Goal: Navigation & Orientation: Find specific page/section

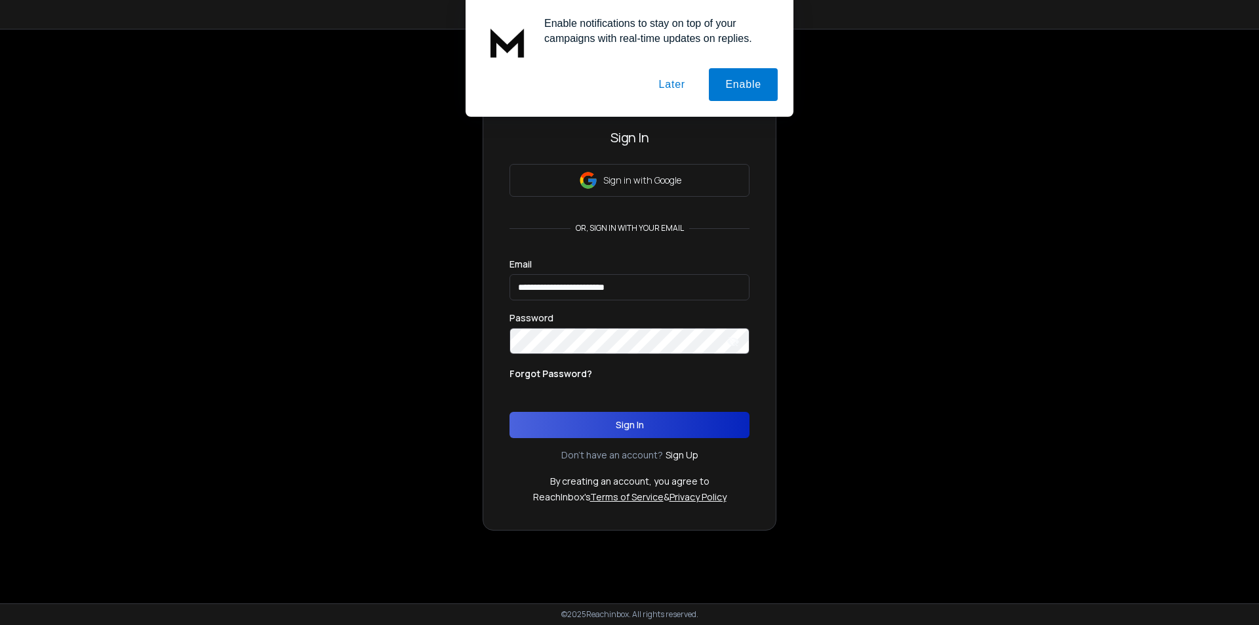
click at [634, 287] on input "**********" at bounding box center [630, 287] width 240 height 26
type input "**********"
click at [588, 429] on button "Sign In" at bounding box center [630, 425] width 240 height 26
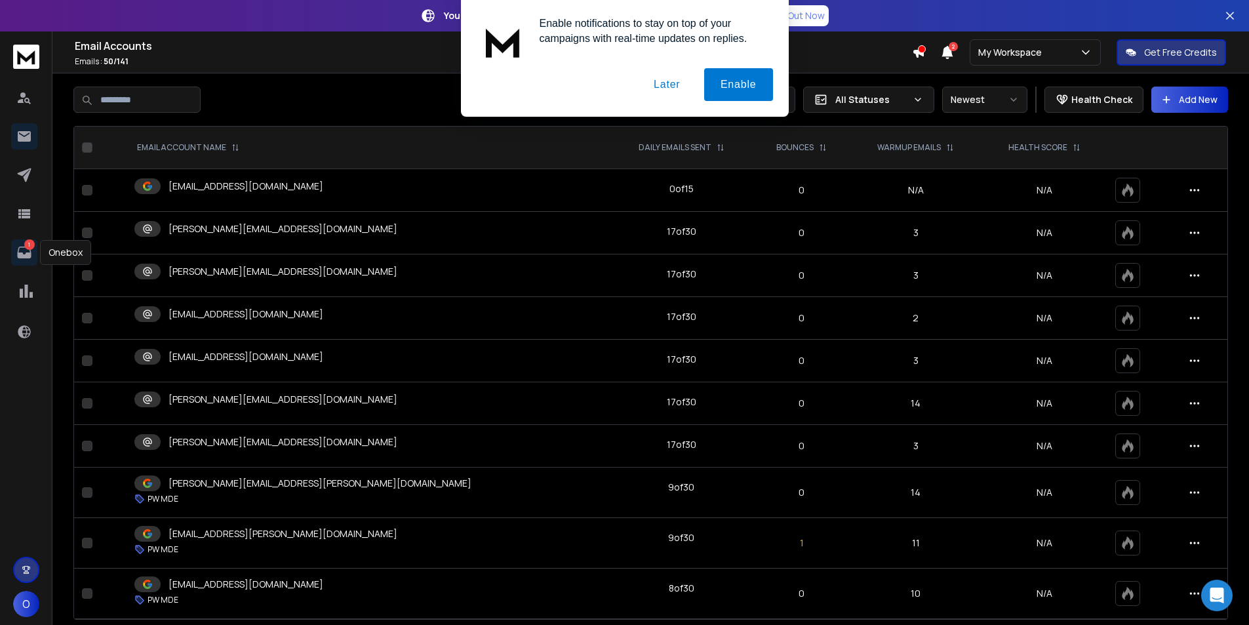
click at [26, 251] on icon at bounding box center [24, 253] width 16 height 16
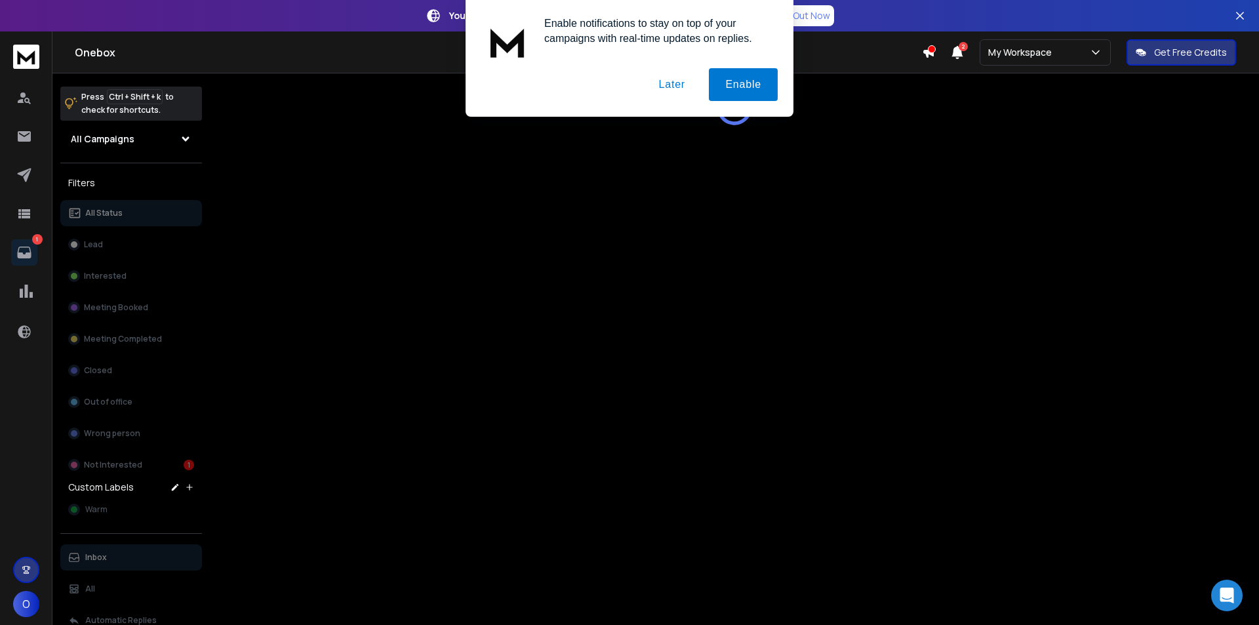
click at [663, 82] on button "Later" at bounding box center [671, 84] width 59 height 33
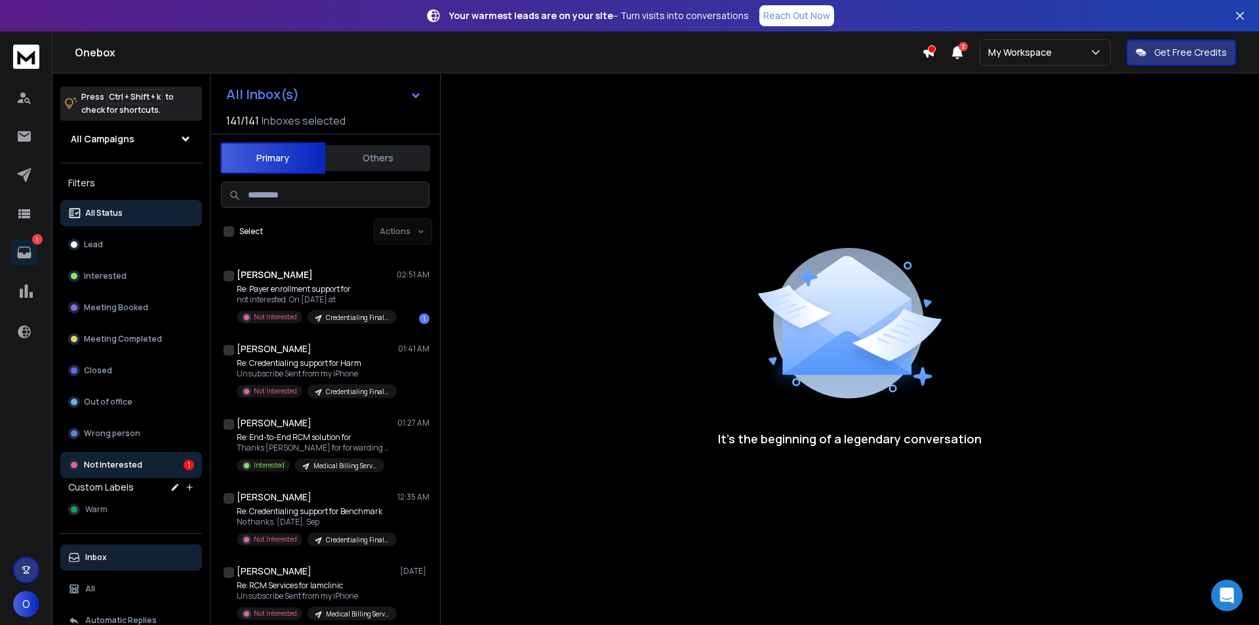
click at [91, 464] on p "Not Interested" at bounding box center [113, 465] width 58 height 10
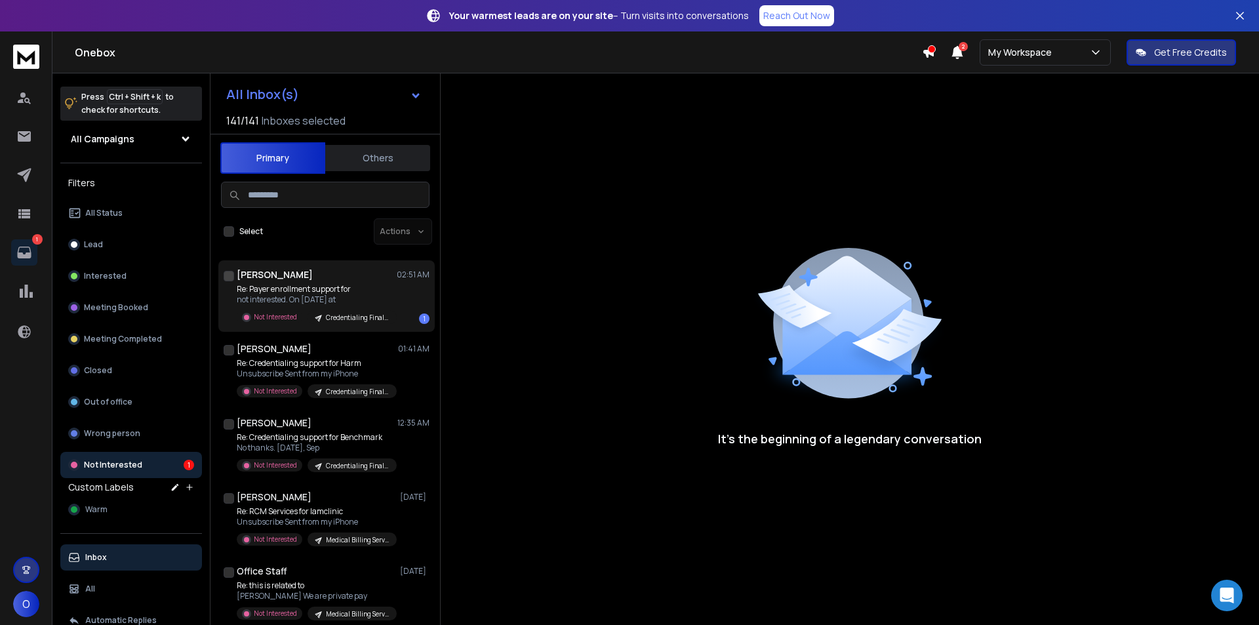
click at [288, 300] on p "not interested. On [DATE] at" at bounding box center [315, 299] width 157 height 10
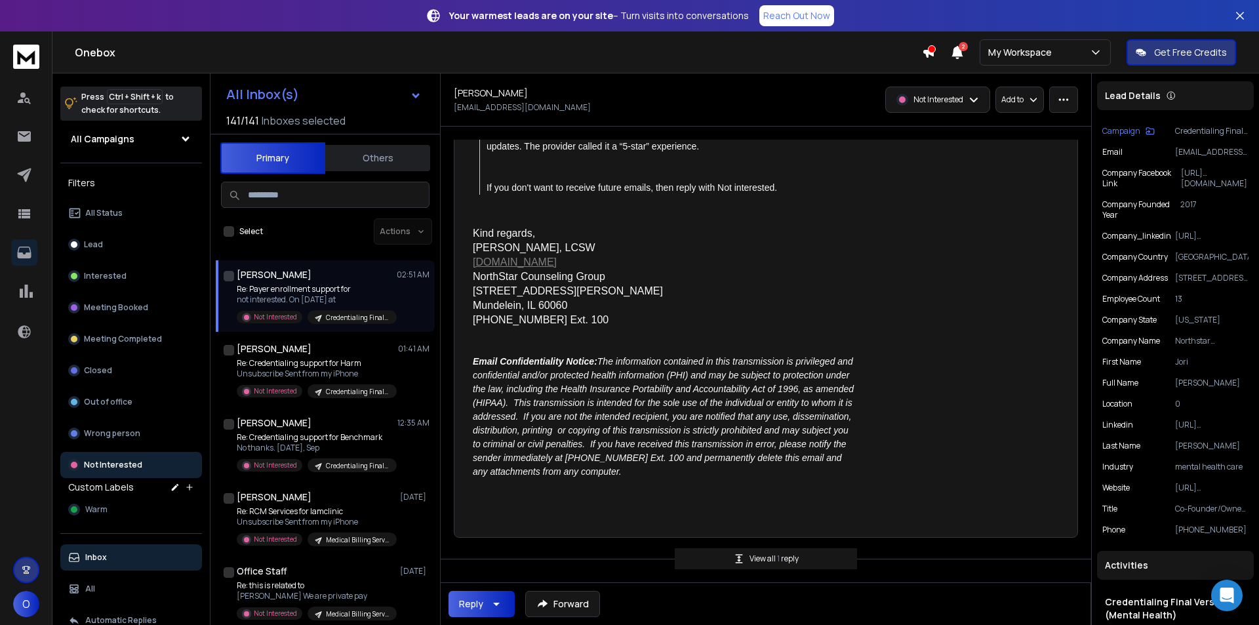
scroll to position [536, 0]
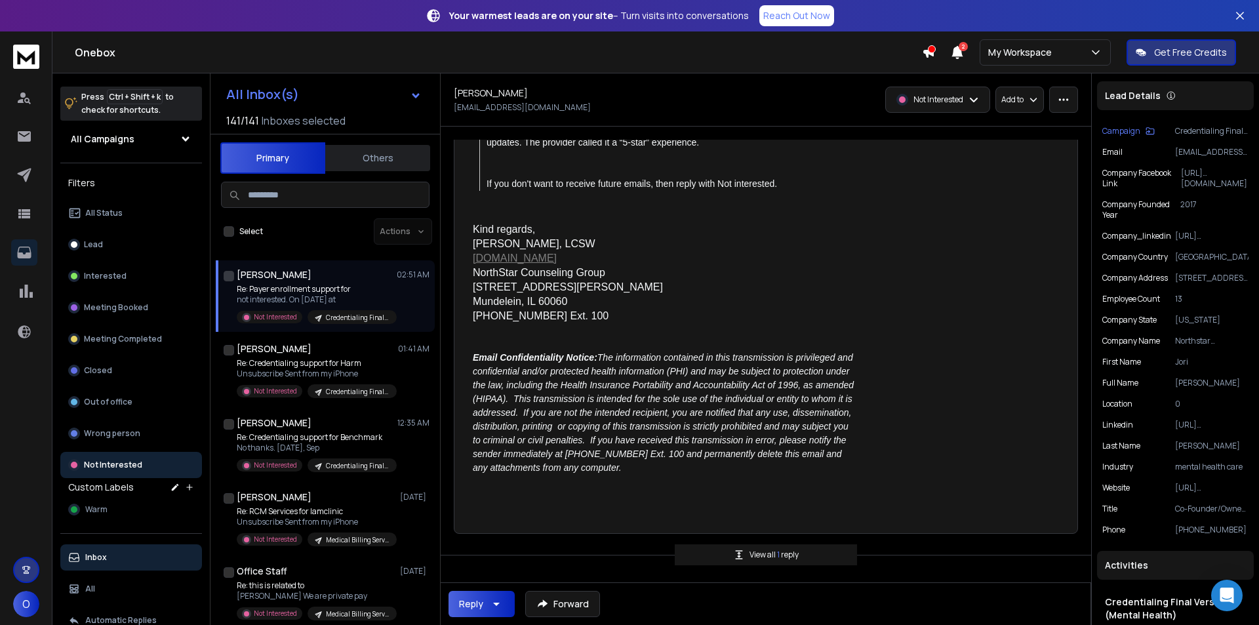
click at [766, 550] on p "View all 1 reply" at bounding box center [774, 555] width 49 height 10
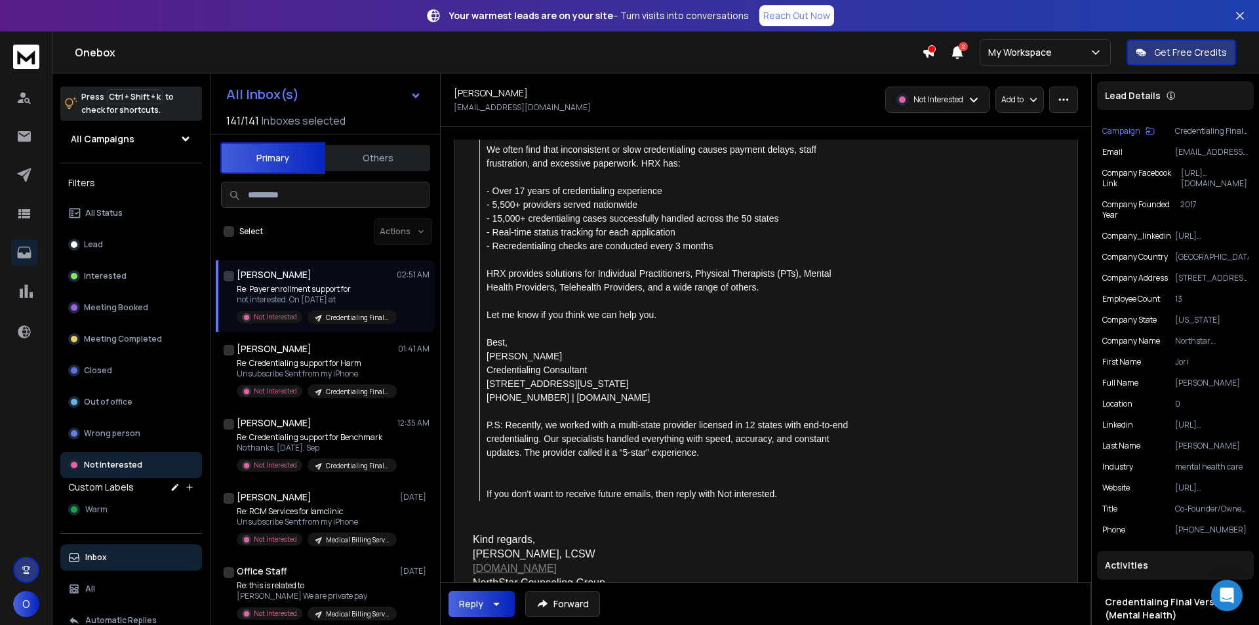
scroll to position [0, 0]
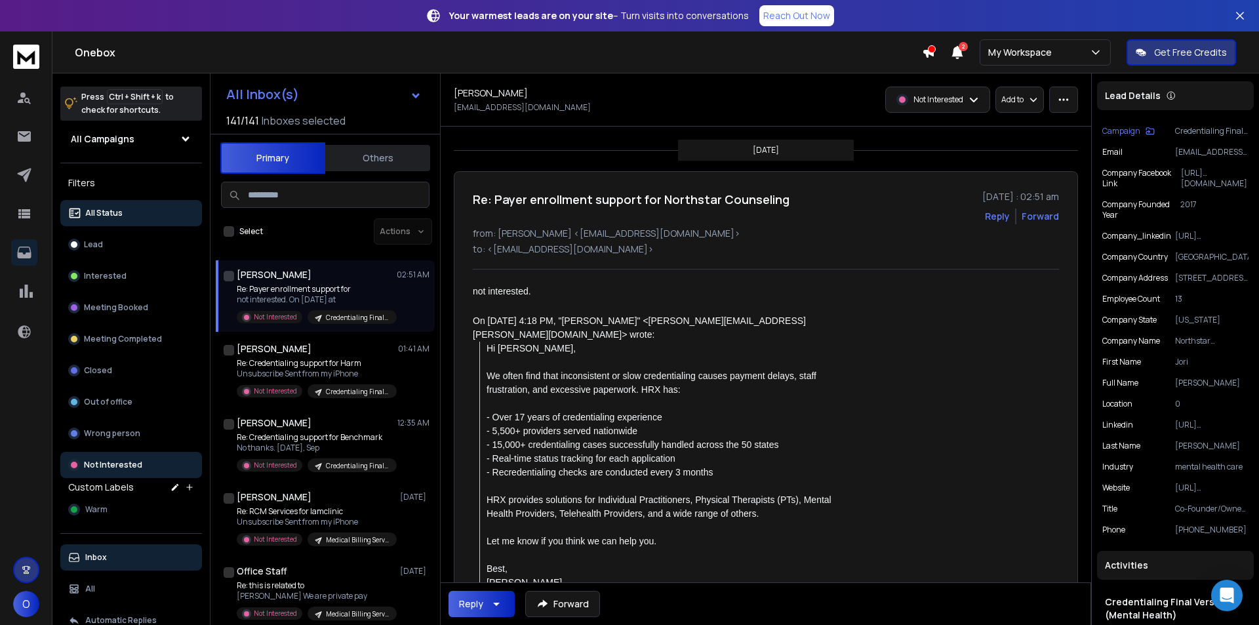
click at [102, 216] on p "All Status" at bounding box center [103, 213] width 37 height 10
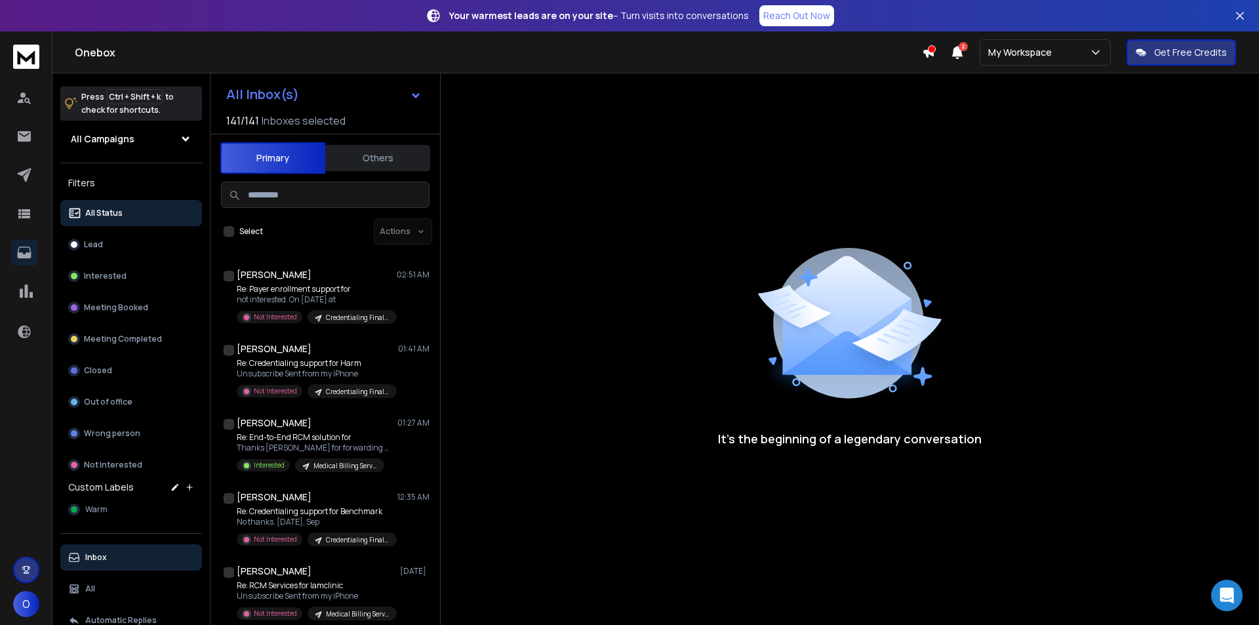
click at [386, 158] on button "Others" at bounding box center [377, 158] width 105 height 29
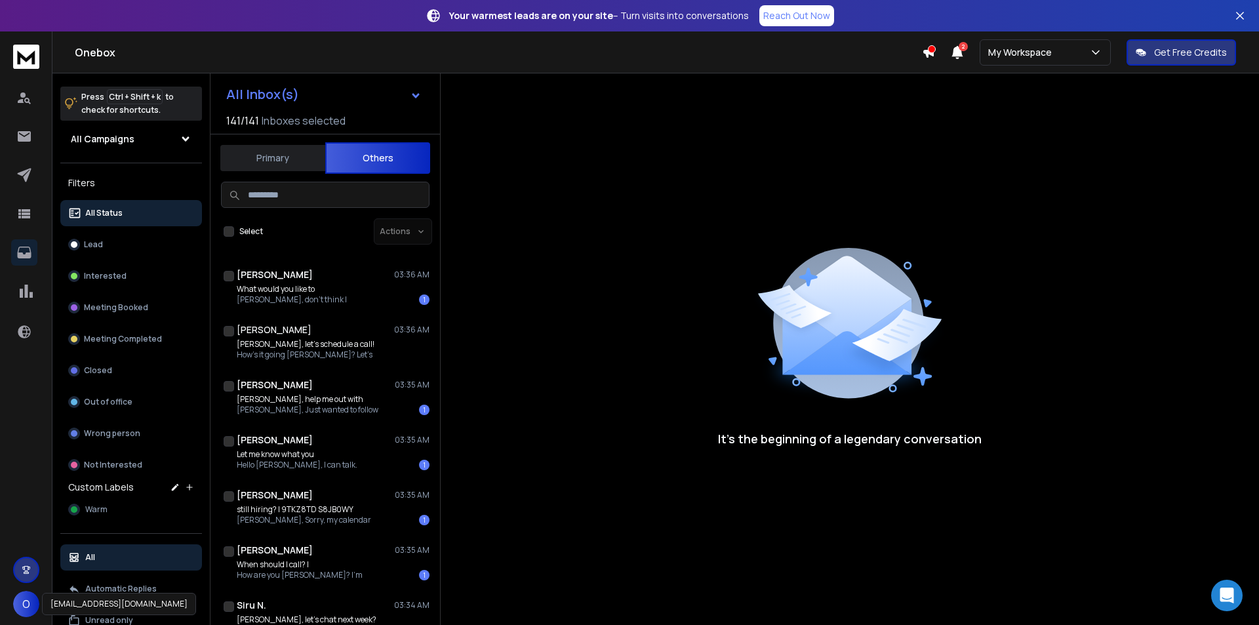
click at [30, 605] on span "O" at bounding box center [26, 604] width 26 height 26
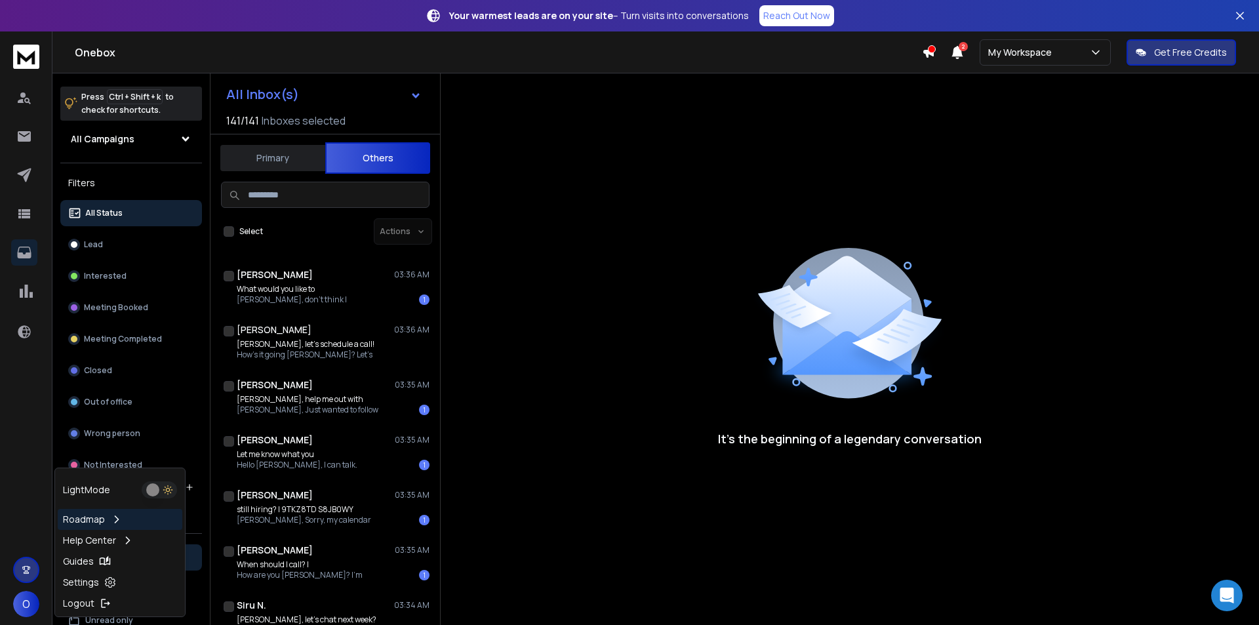
click at [162, 490] on button "button" at bounding box center [159, 489] width 35 height 17
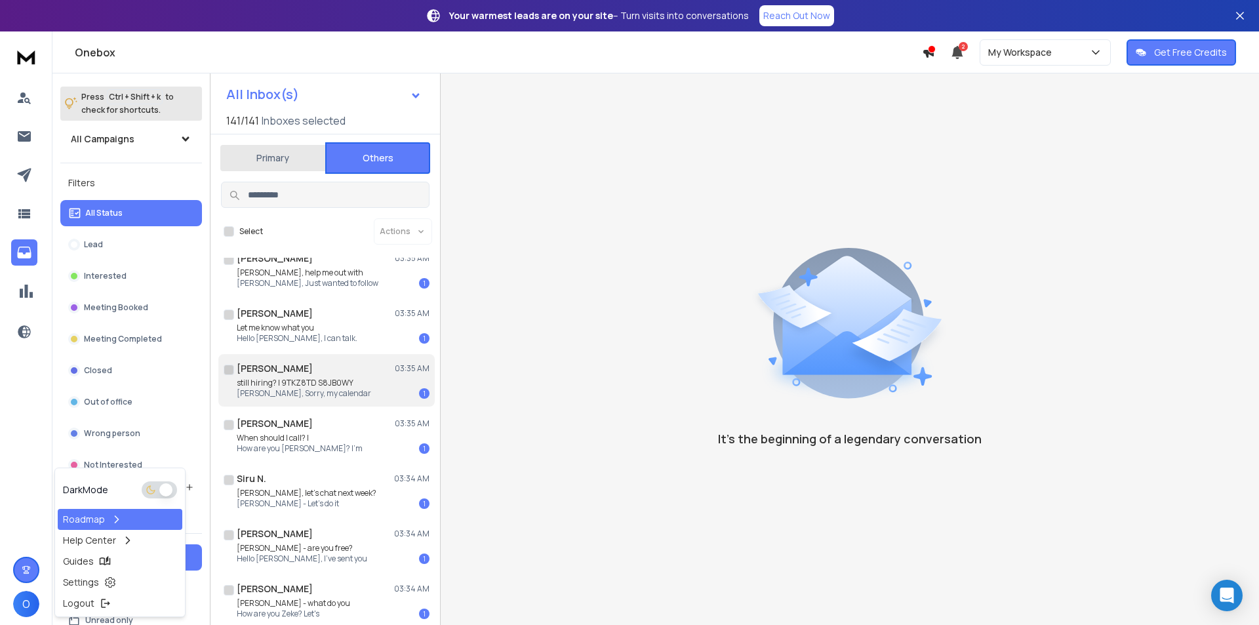
scroll to position [131, 0]
click at [300, 397] on div "[PERSON_NAME] 03:35 AM still hiring? | 9TKZ8TD S8JB0WY [PERSON_NAME], Sorry, my…" at bounding box center [326, 376] width 216 height 52
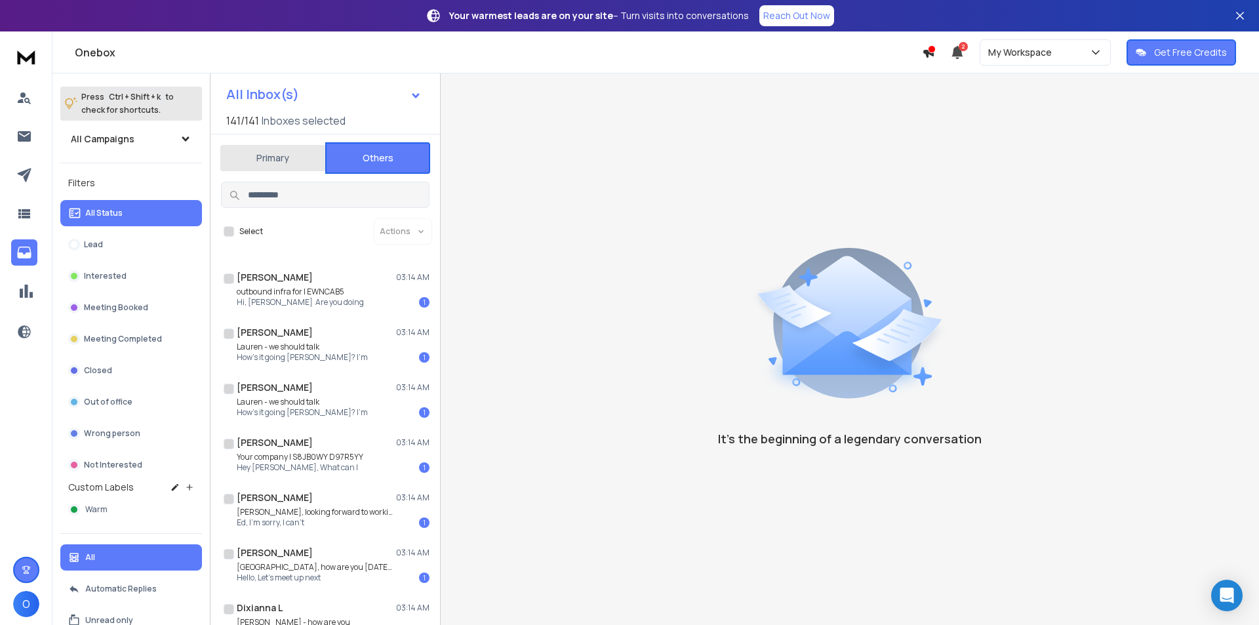
scroll to position [8150, 0]
click at [297, 359] on p "How's it going [PERSON_NAME]? I'm" at bounding box center [302, 358] width 131 height 10
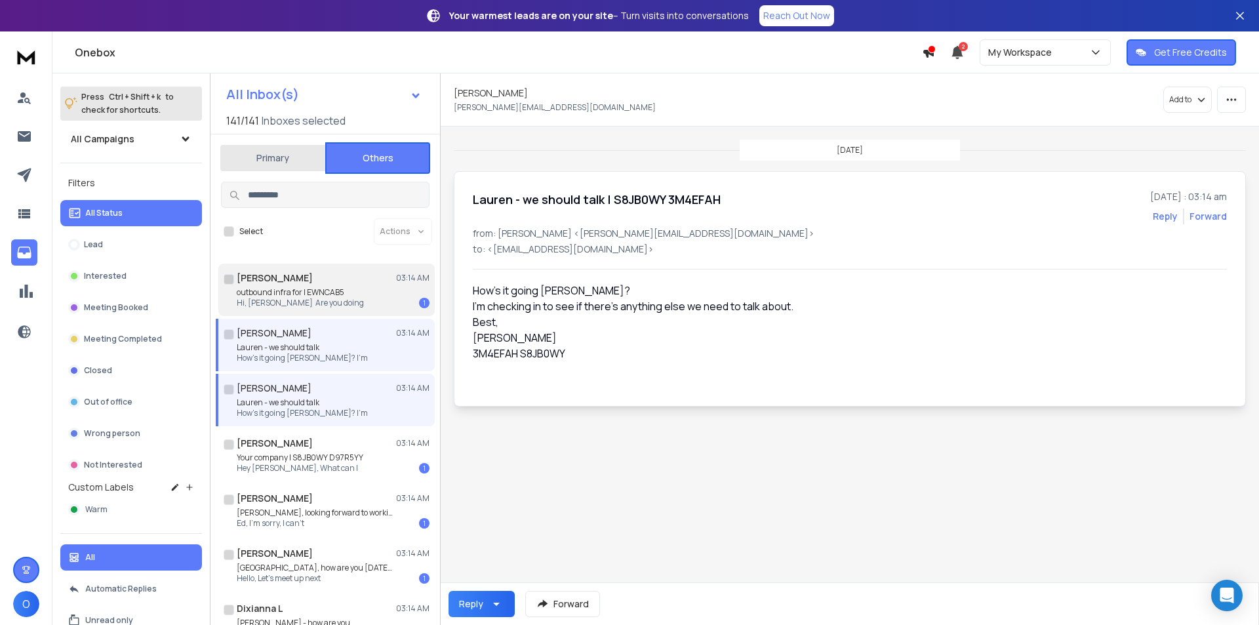
click at [304, 296] on p "outbound infra for | EWNCAB5" at bounding box center [300, 292] width 127 height 10
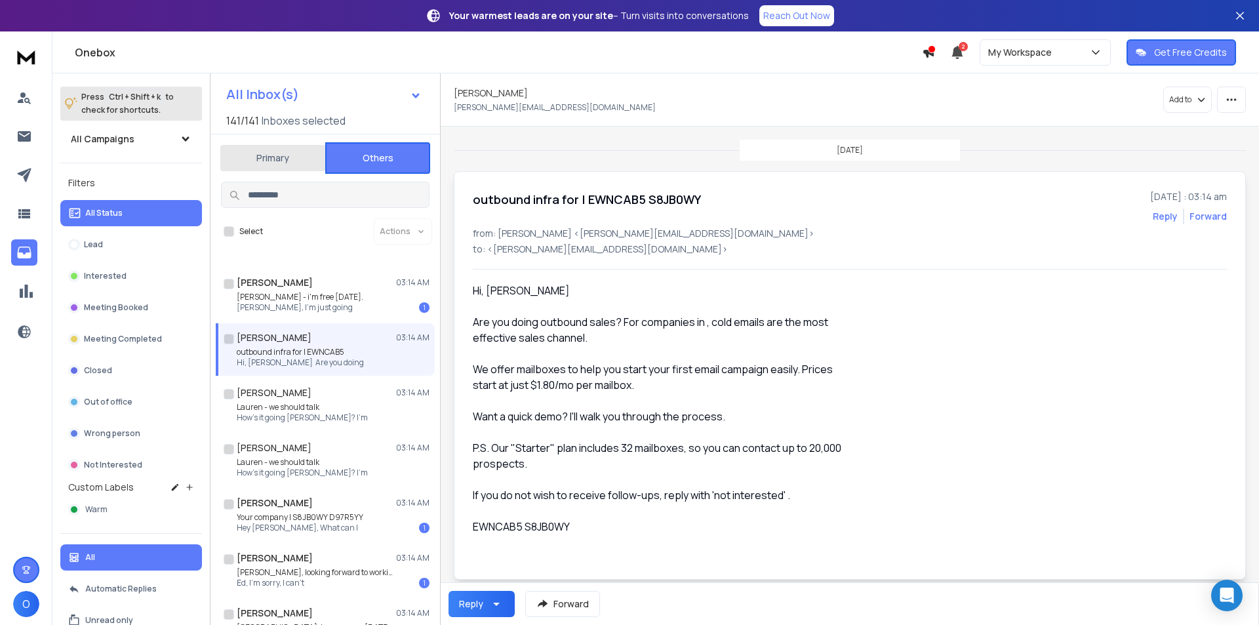
scroll to position [8019, 0]
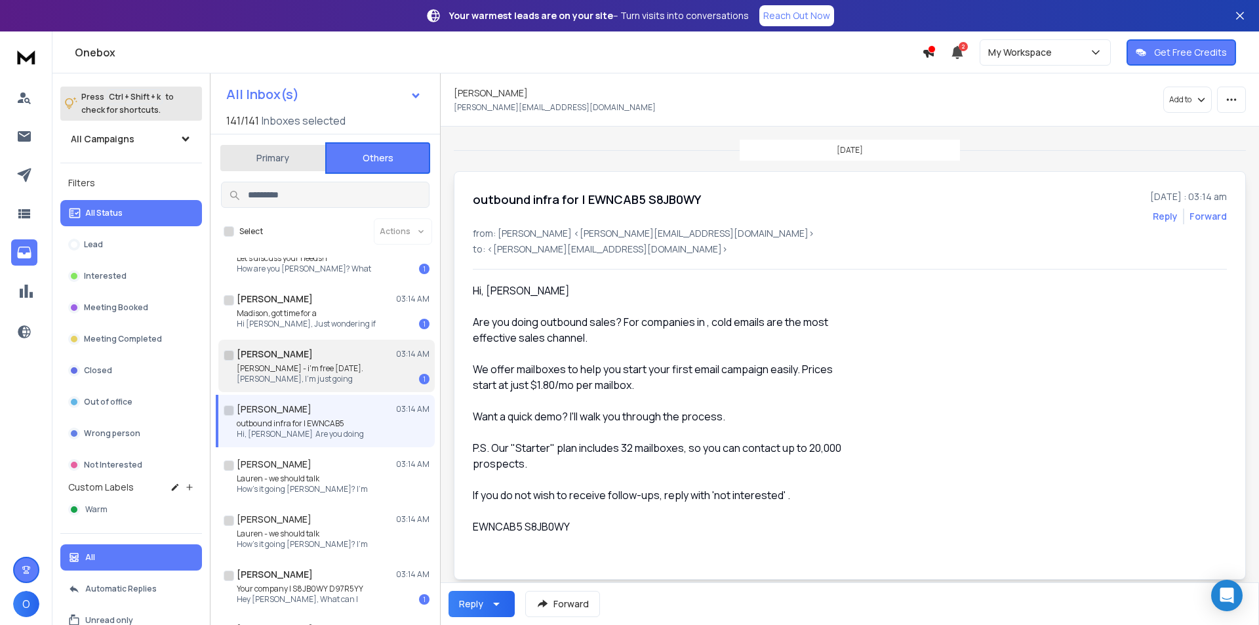
click at [307, 359] on div "[PERSON_NAME] 03:14 AM" at bounding box center [333, 354] width 193 height 13
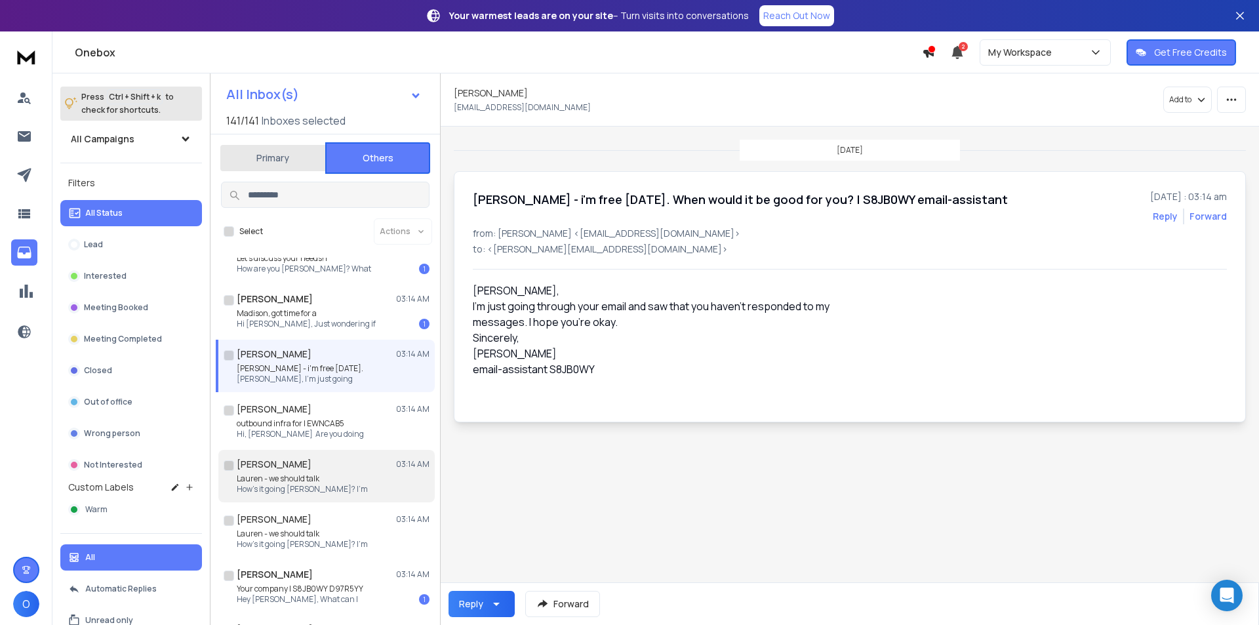
drag, startPoint x: 307, startPoint y: 359, endPoint x: 307, endPoint y: 470, distance: 110.8
click at [307, 390] on div "[PERSON_NAME] 03:14 AM [PERSON_NAME]'m free [DATE]. [PERSON_NAME], I'm just goi…" at bounding box center [326, 366] width 216 height 52
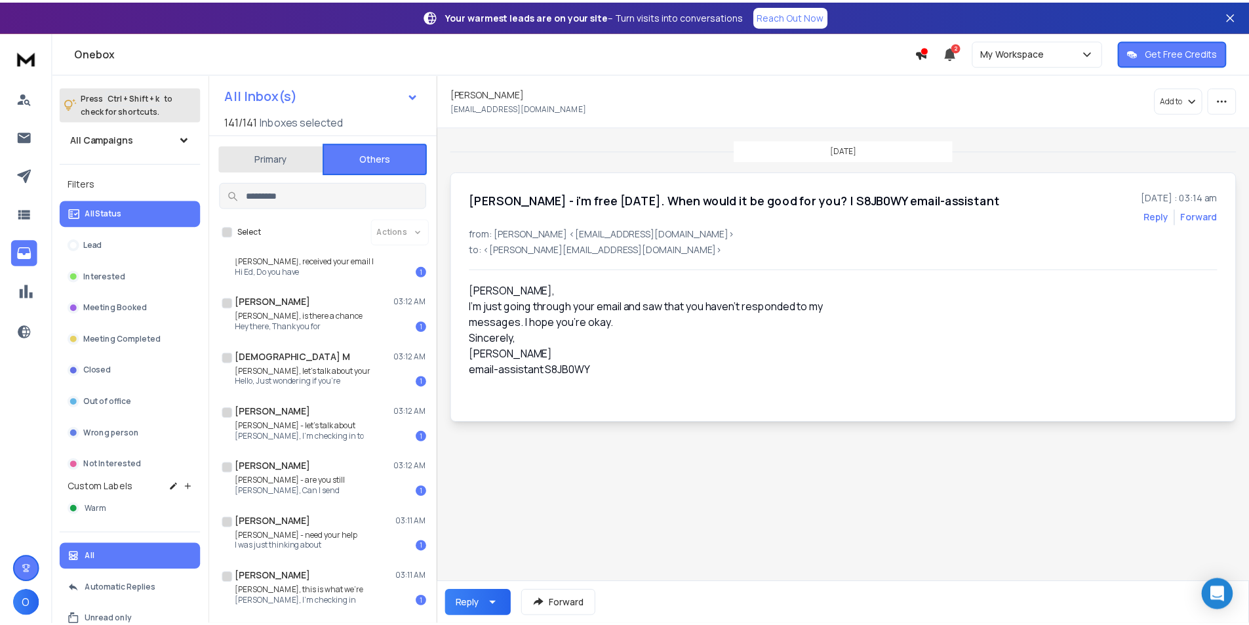
scroll to position [10052, 0]
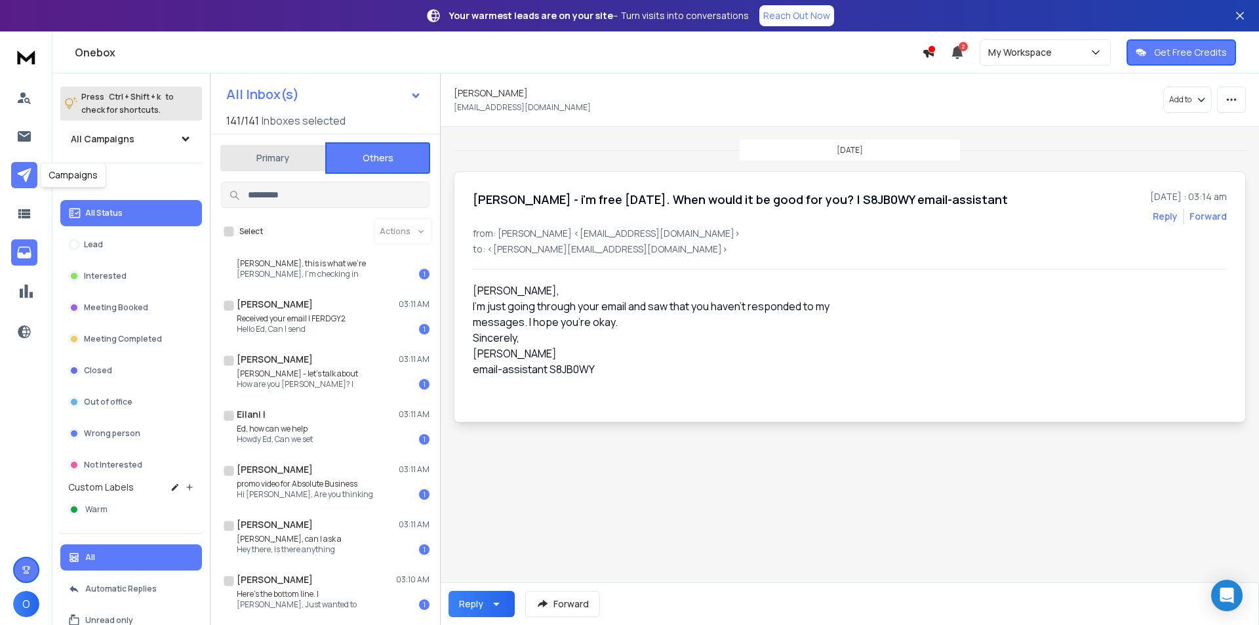
click at [25, 176] on icon at bounding box center [24, 175] width 14 height 14
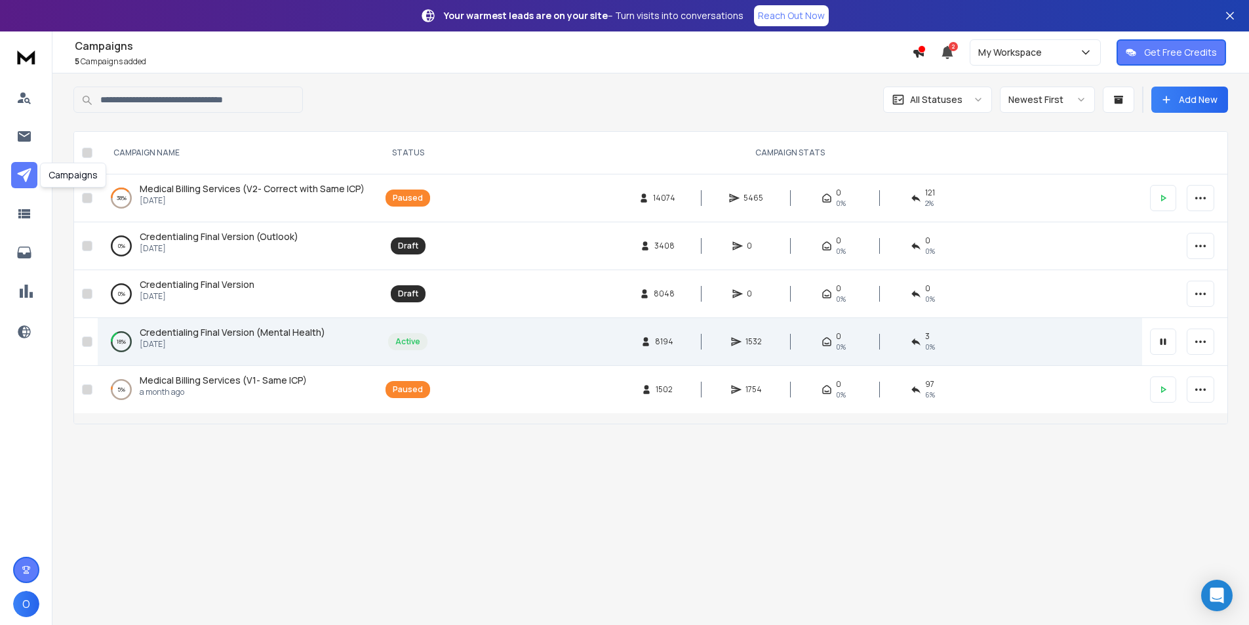
click at [251, 332] on span "Credentialing Final Version (Mental Health)" at bounding box center [233, 332] width 186 height 12
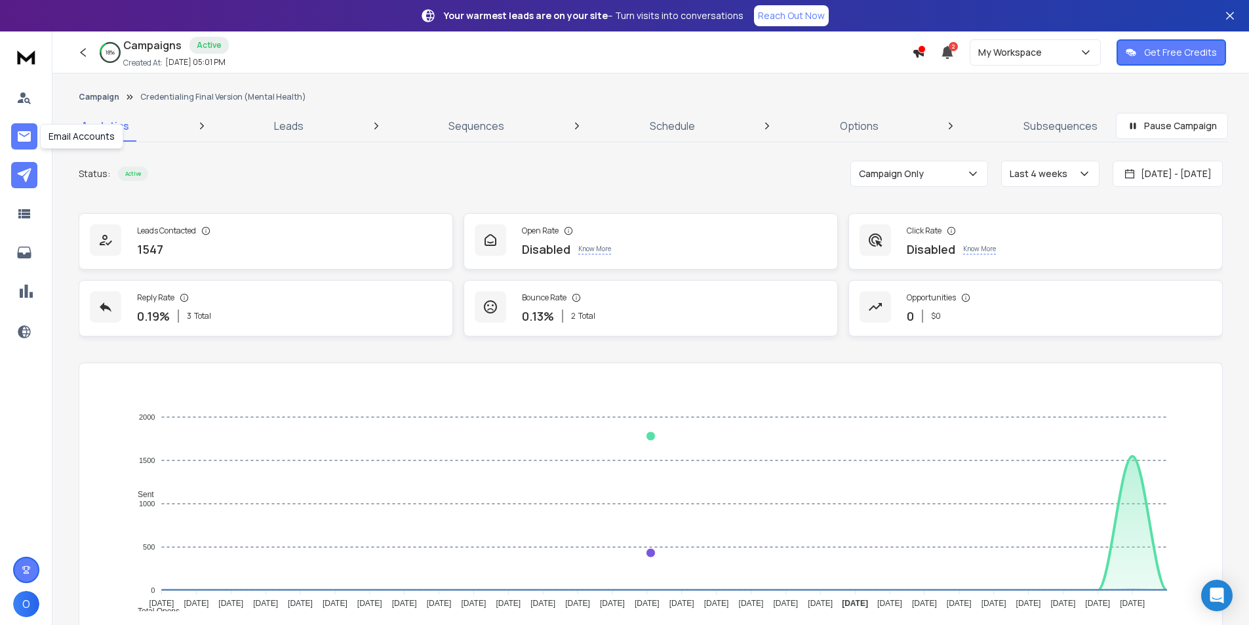
click at [28, 136] on icon at bounding box center [24, 136] width 13 height 10
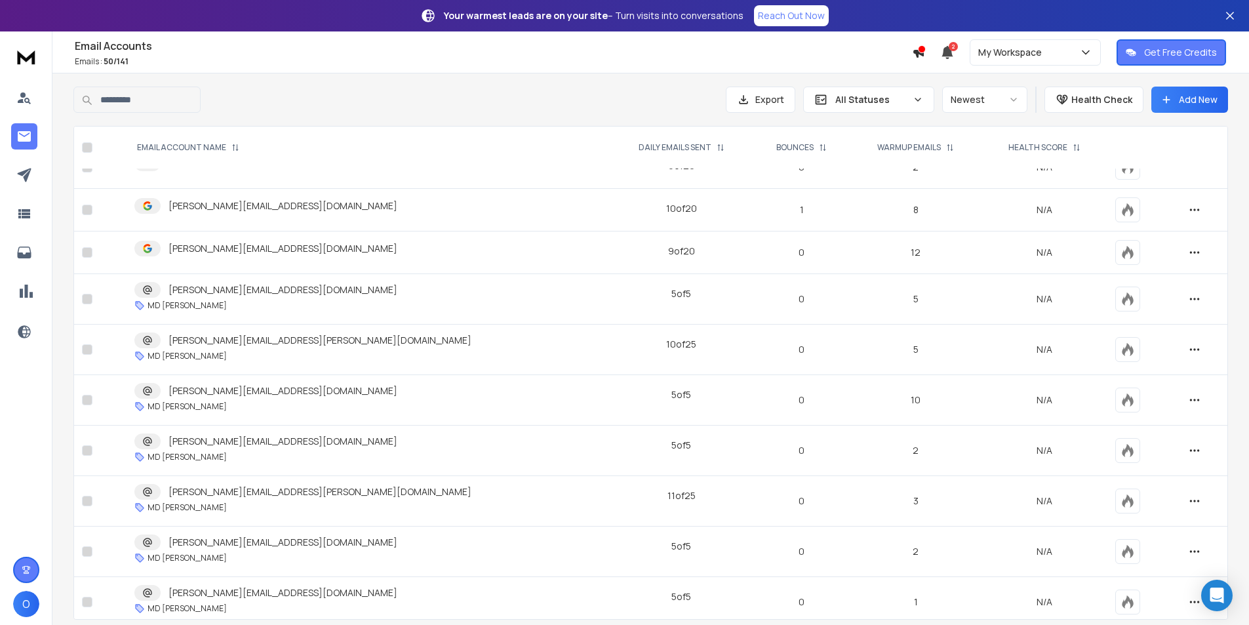
scroll to position [1640, 0]
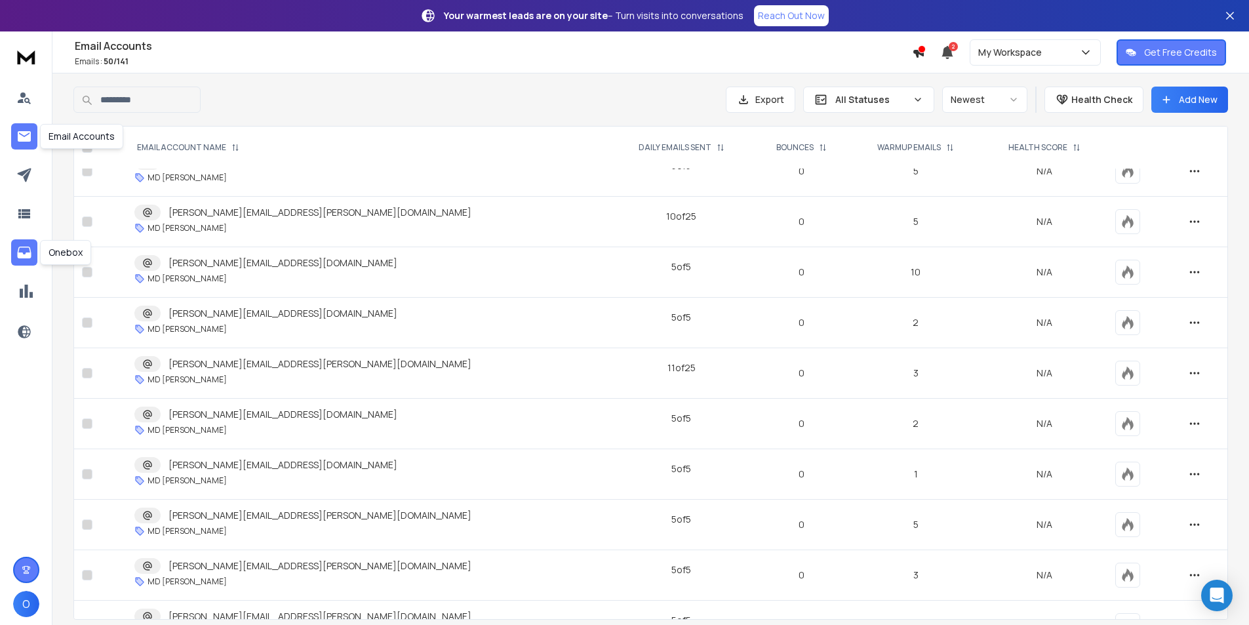
click at [26, 249] on icon at bounding box center [24, 253] width 16 height 16
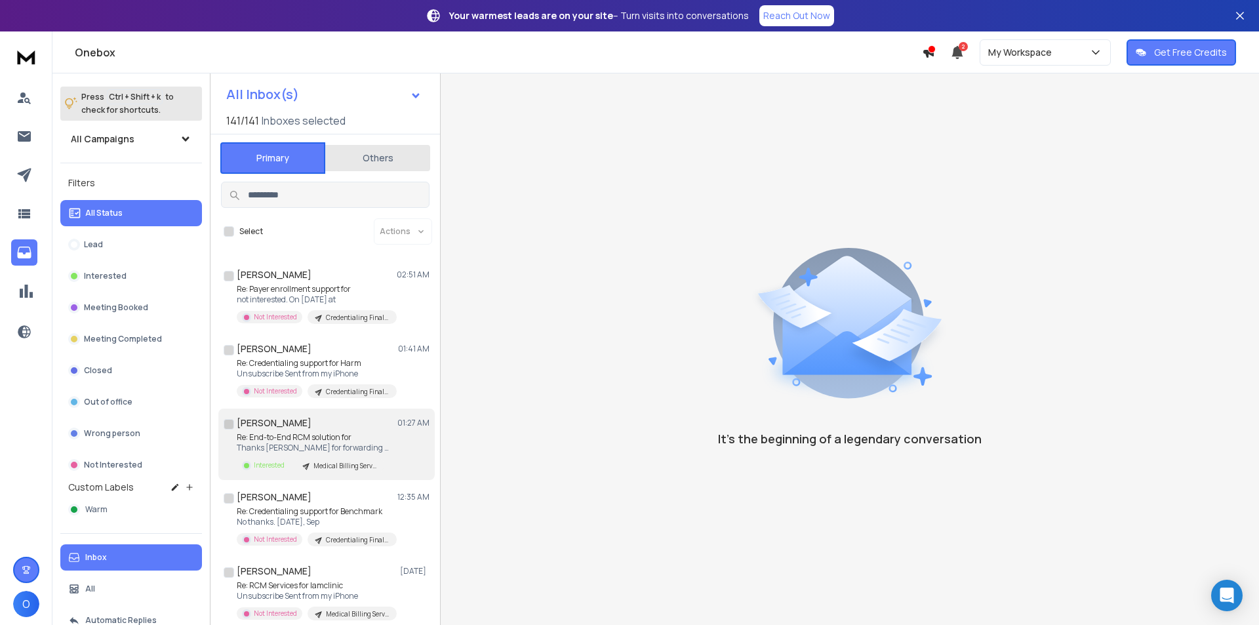
click at [319, 416] on div "[PERSON_NAME] 01:27 AM Re: End-to-End RCM solution for Thanks [PERSON_NAME] for…" at bounding box center [326, 444] width 216 height 71
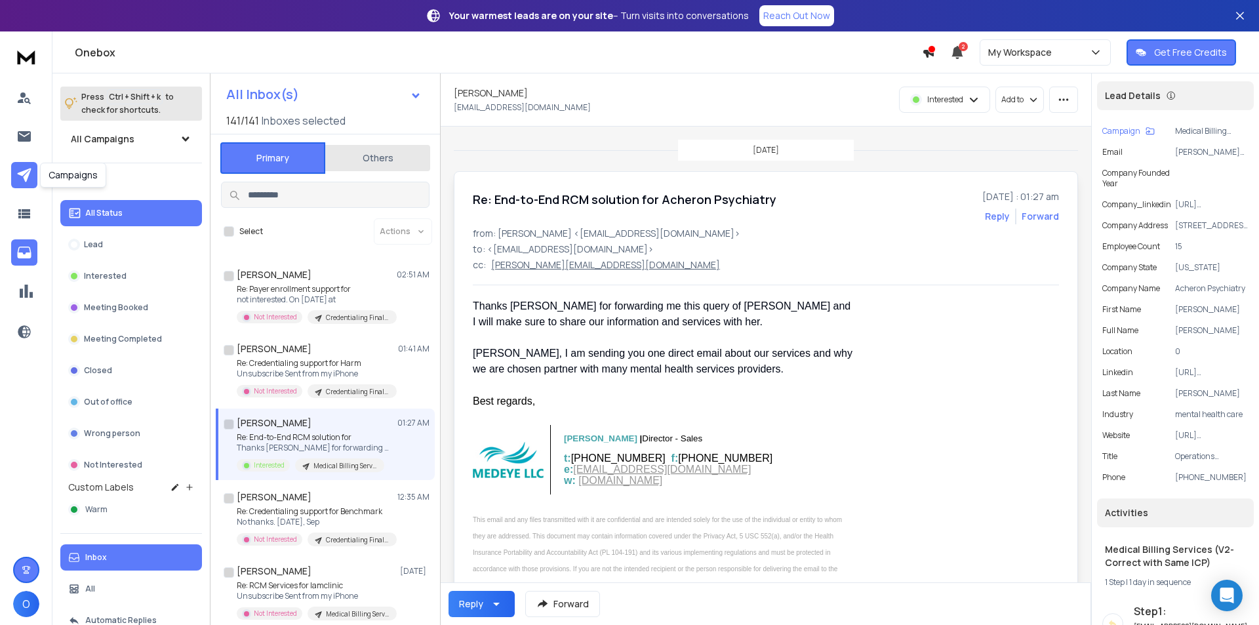
click at [19, 167] on icon at bounding box center [24, 175] width 16 height 16
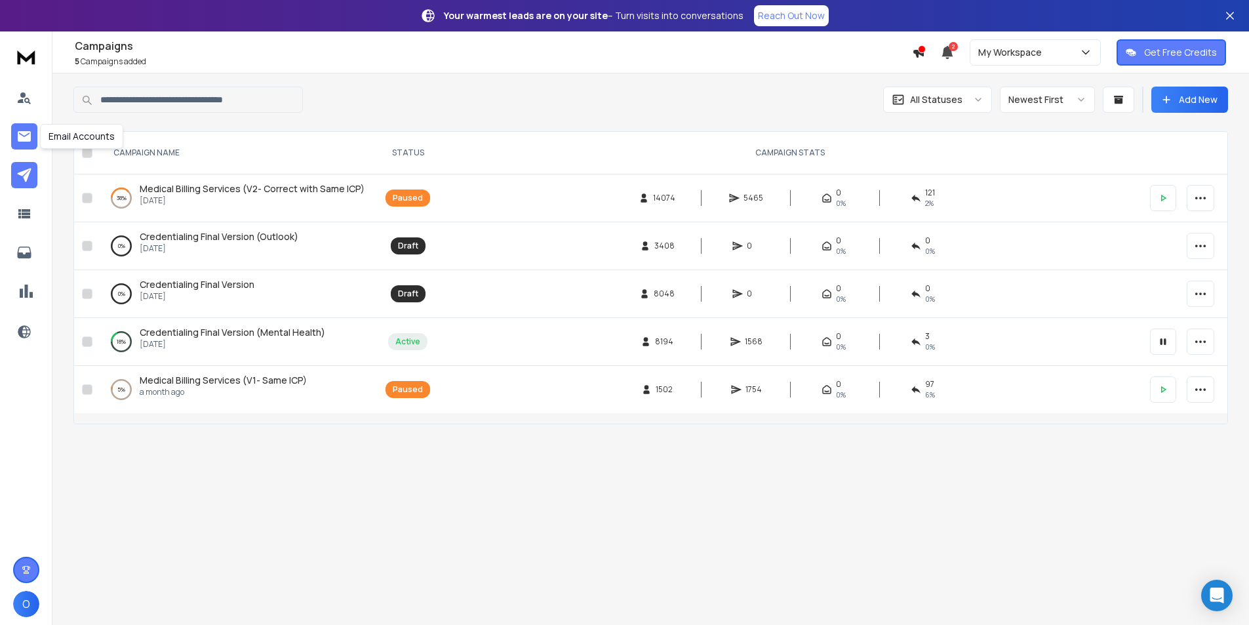
click at [22, 136] on icon at bounding box center [24, 136] width 13 height 10
